Goal: Task Accomplishment & Management: Manage account settings

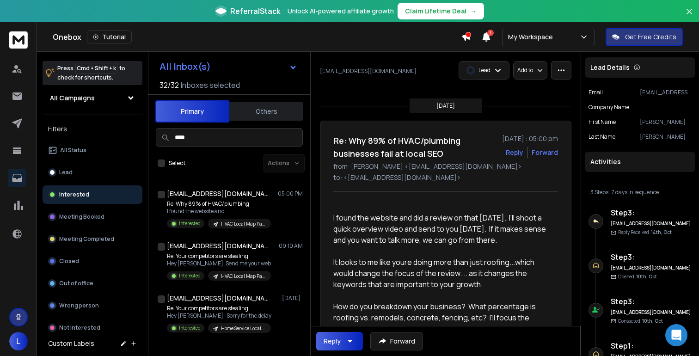
scroll to position [39, 0]
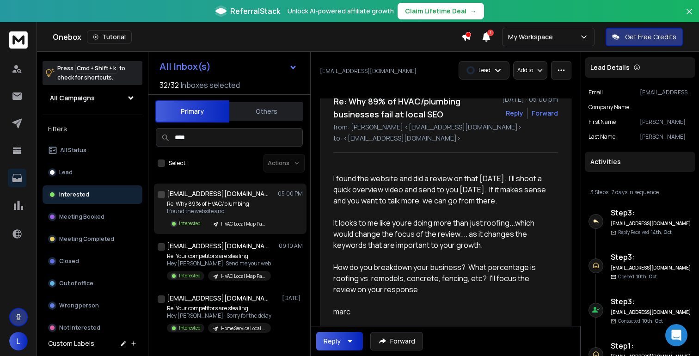
click at [267, 213] on p "I found the website and" at bounding box center [219, 211] width 104 height 7
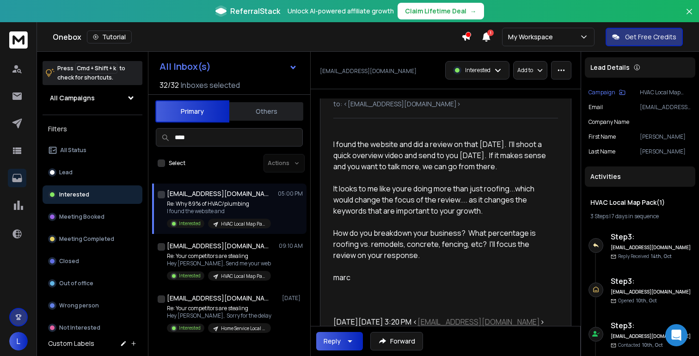
scroll to position [92, 0]
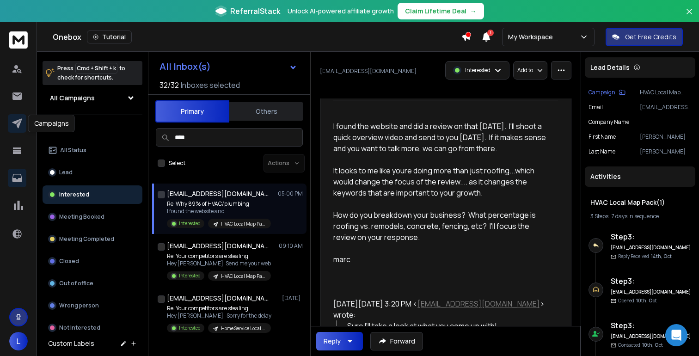
click at [17, 128] on icon at bounding box center [17, 123] width 11 height 11
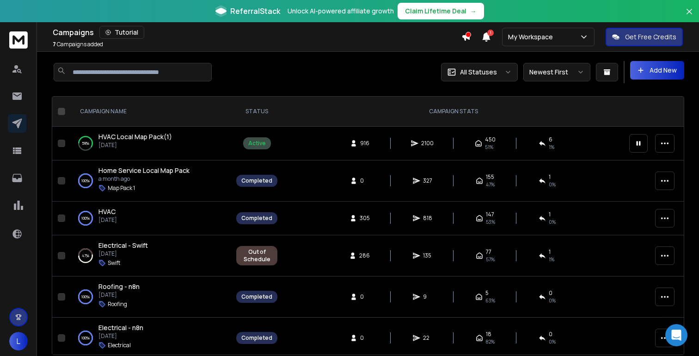
click at [323, 63] on div at bounding box center [210, 72] width 316 height 22
click at [183, 144] on div "59 % HVAC Local Map Pack(1) 13 days ago" at bounding box center [149, 143] width 143 height 22
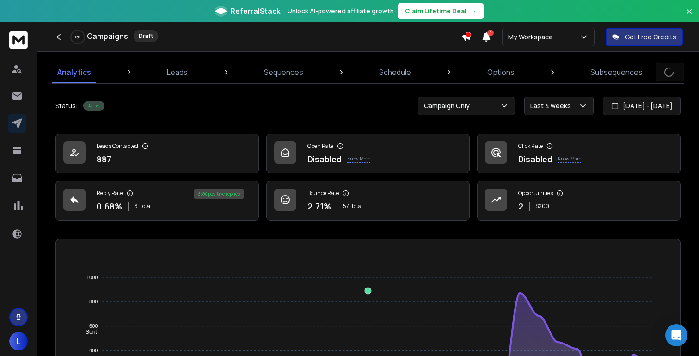
click at [325, 101] on div "Status: Active Campaign Only Last 4 weeks 15 Sep 2025 - 14 Oct 2025" at bounding box center [367, 106] width 625 height 18
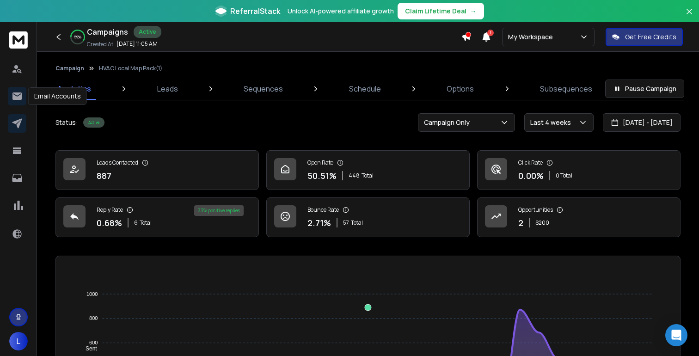
click at [19, 97] on icon at bounding box center [16, 95] width 9 height 7
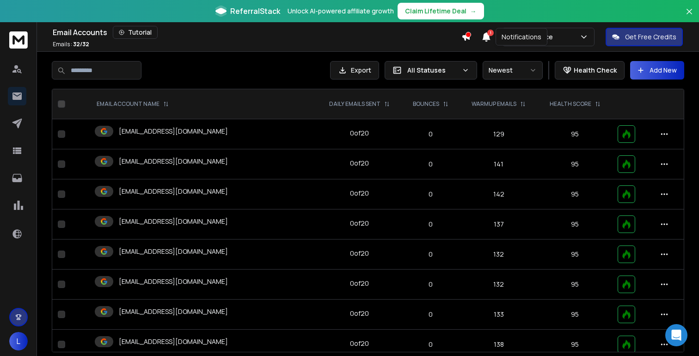
click at [488, 34] on icon at bounding box center [486, 36] width 8 height 9
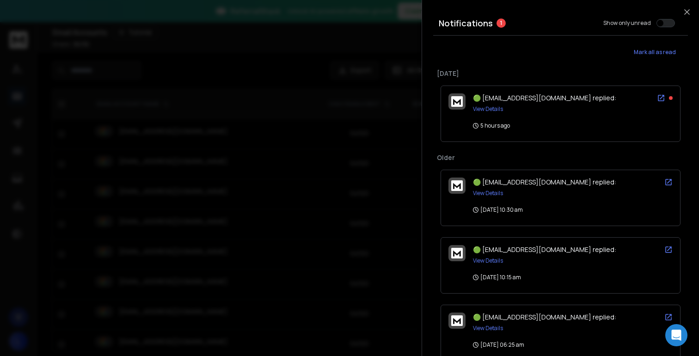
click at [551, 63] on div "Mark all as read" at bounding box center [560, 54] width 255 height 22
click at [497, 24] on span "1" at bounding box center [501, 22] width 9 height 9
click at [499, 24] on span "1" at bounding box center [501, 22] width 9 height 9
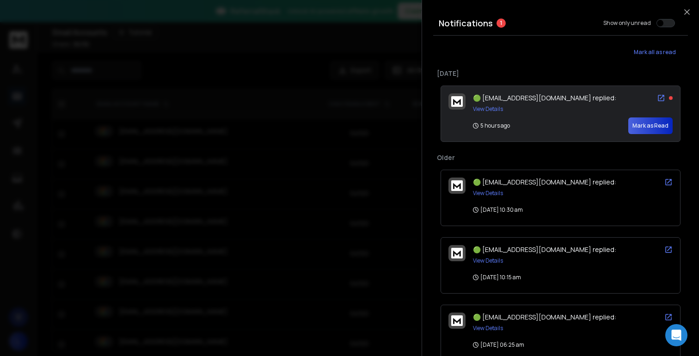
click at [602, 110] on div "🟢 accentroofingcompany@gmail.com replied: View Details 5 hours ago Mark as Read…" at bounding box center [573, 113] width 200 height 41
click at [529, 100] on span "🟢 accentroofingcompany@gmail.com replied:" at bounding box center [544, 97] width 143 height 9
click at [485, 106] on div "View Details" at bounding box center [488, 108] width 30 height 7
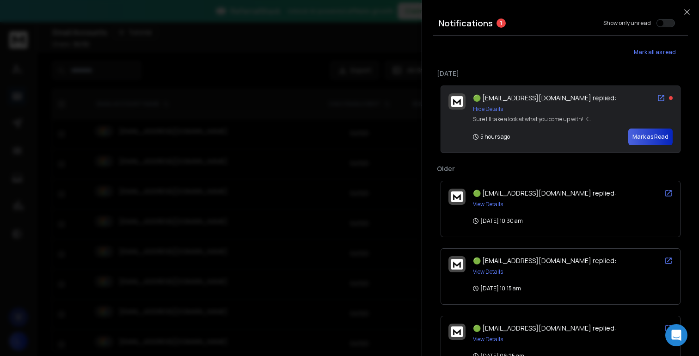
click at [546, 131] on div "5 hours ago Mark as Read Mark as Read" at bounding box center [573, 137] width 200 height 17
click at [641, 140] on button "Mark as Read" at bounding box center [650, 137] width 44 height 17
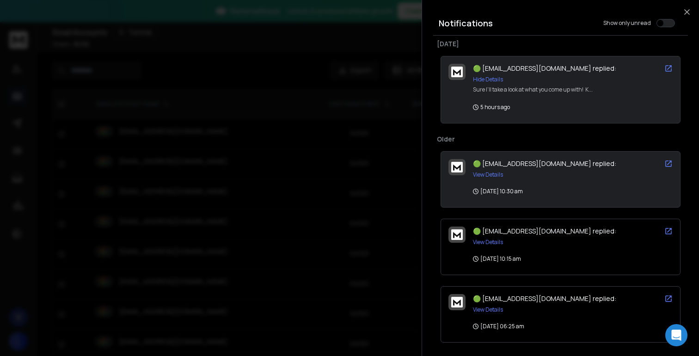
click at [612, 175] on div "🟢 yoshiyah1969@gmail.com replied: View Details 23 Sep 2025, 10:30 am" at bounding box center [573, 179] width 200 height 41
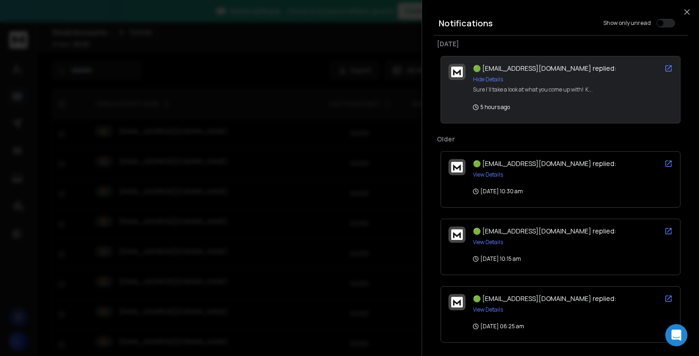
click at [586, 38] on div "Today 🟢 accentroofingcompany@gmail.com replied: Hide Details Sure I’ll take a l…" at bounding box center [560, 83] width 255 height 95
click at [663, 23] on button "Show only unread" at bounding box center [666, 23] width 18 height 8
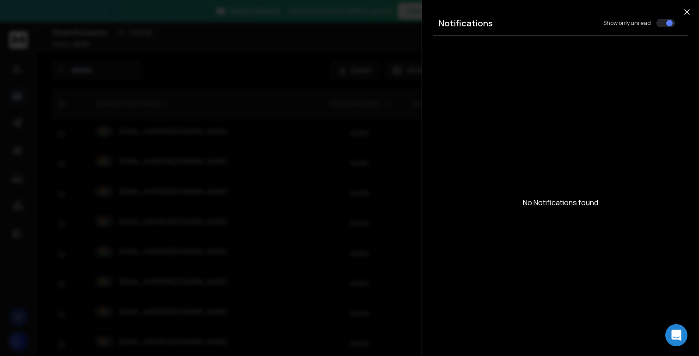
click at [685, 15] on icon "button" at bounding box center [687, 11] width 9 height 9
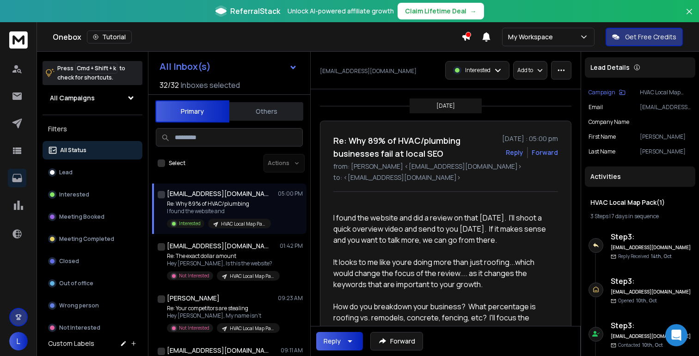
scroll to position [203, 0]
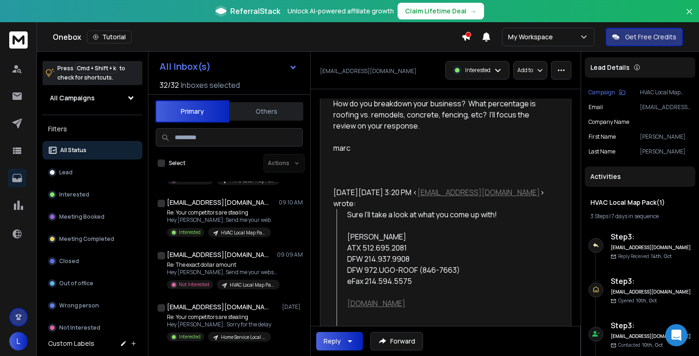
click at [276, 43] on div "Onebox Tutorial My Workspace Get Free Credits" at bounding box center [349, 37] width 699 height 30
